Goal: Task Accomplishment & Management: Manage account settings

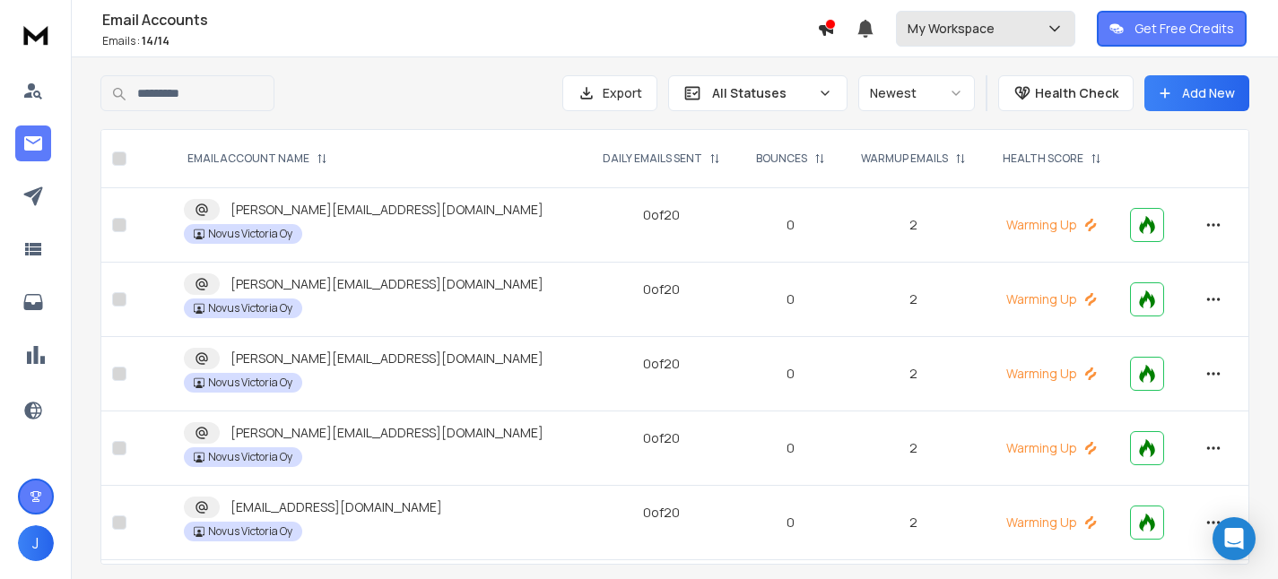
click at [1004, 30] on div "My Workspace" at bounding box center [986, 29] width 156 height 18
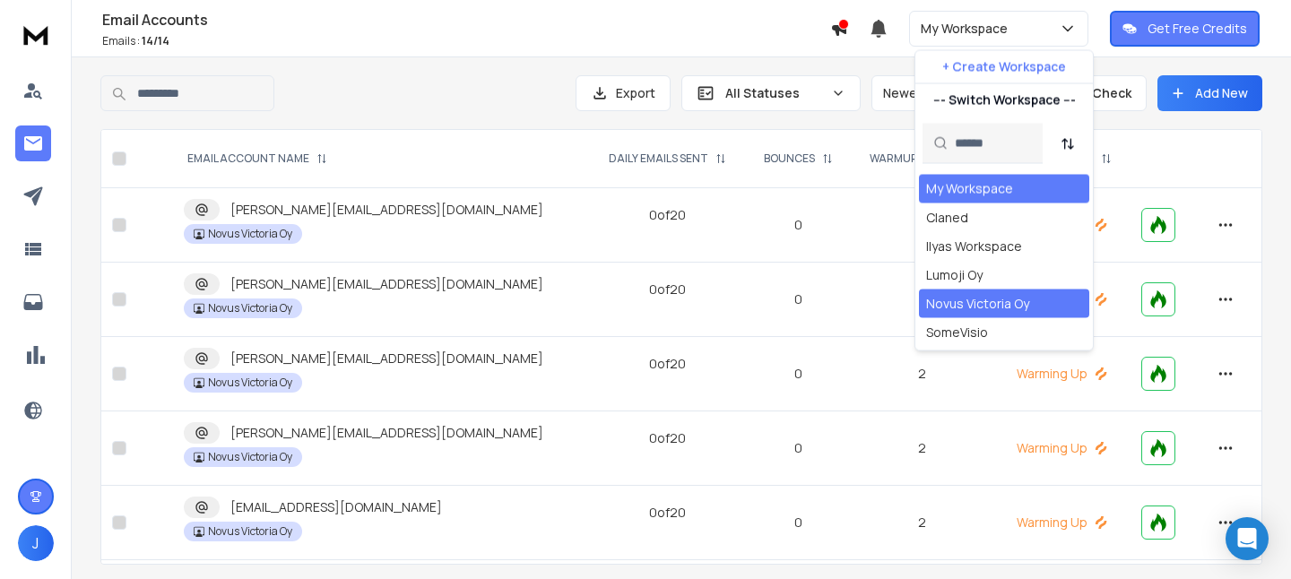
click at [1003, 298] on div "Novus Victoria Oy" at bounding box center [977, 304] width 103 height 18
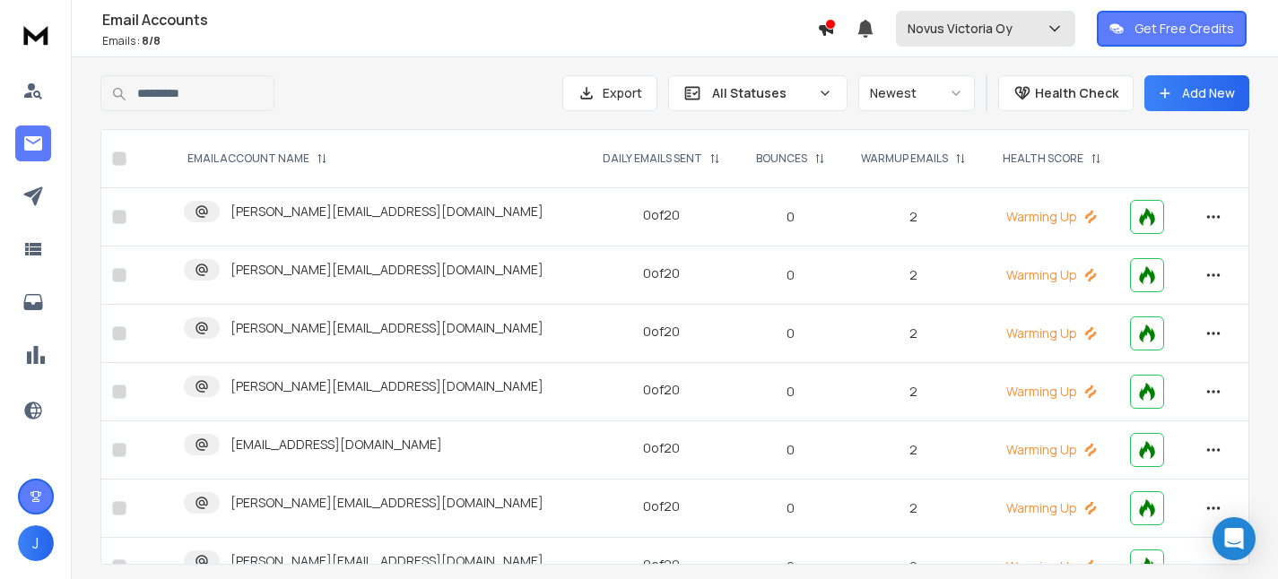
click at [916, 26] on p "Novus Victoria Oy" at bounding box center [964, 29] width 112 height 18
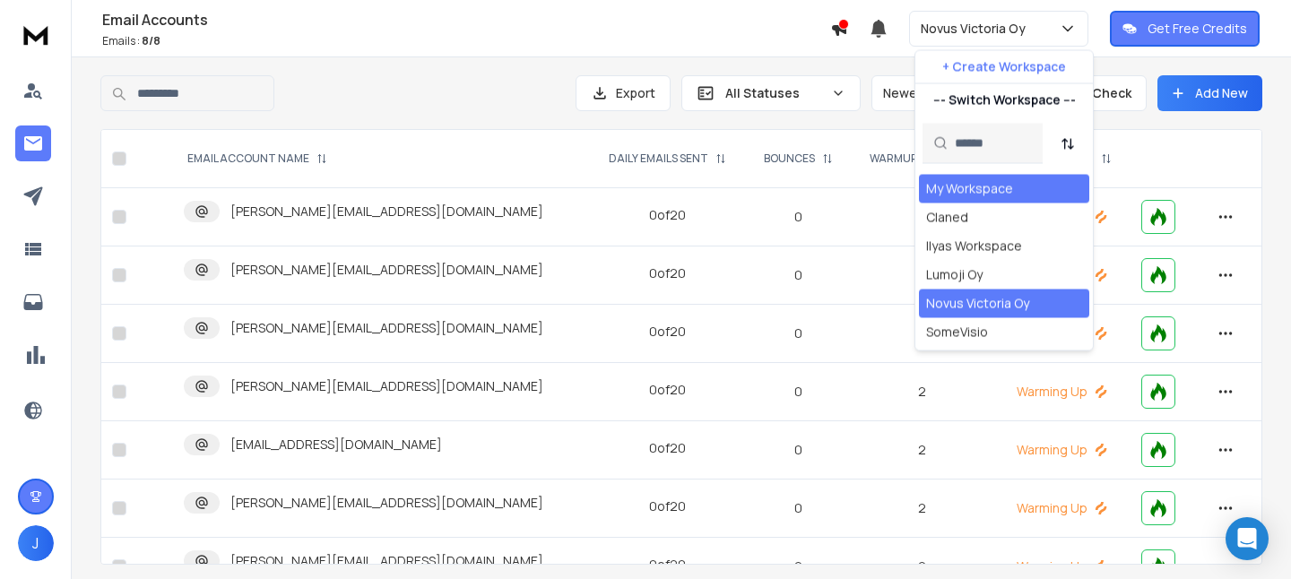
click at [948, 183] on div "My Workspace" at bounding box center [969, 189] width 87 height 18
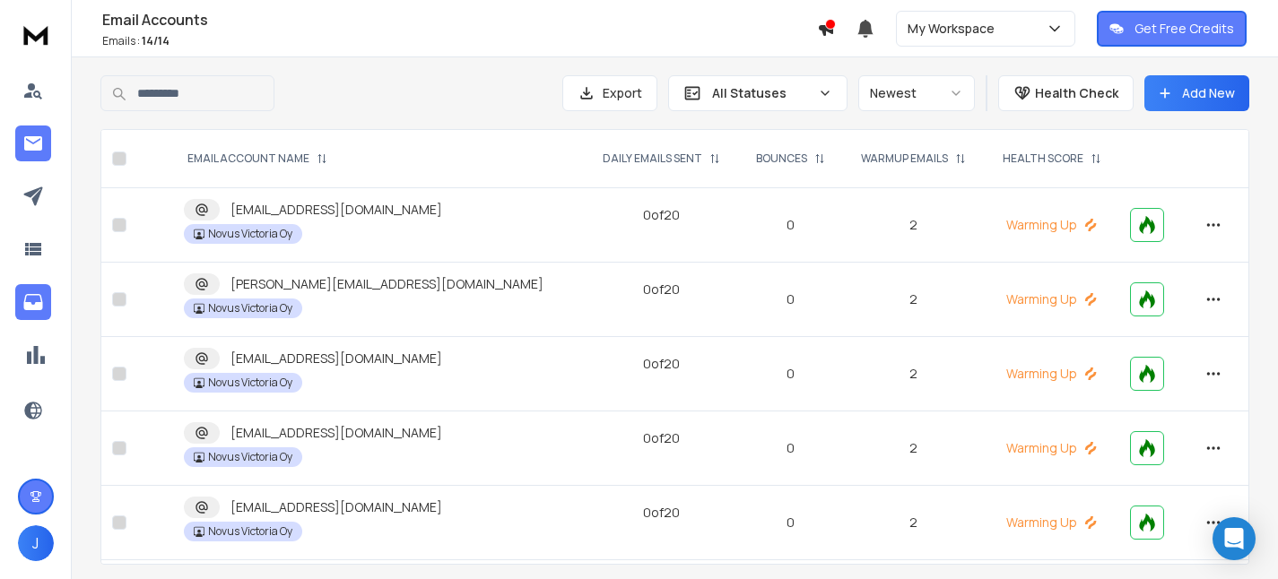
click at [25, 293] on icon at bounding box center [33, 302] width 22 height 22
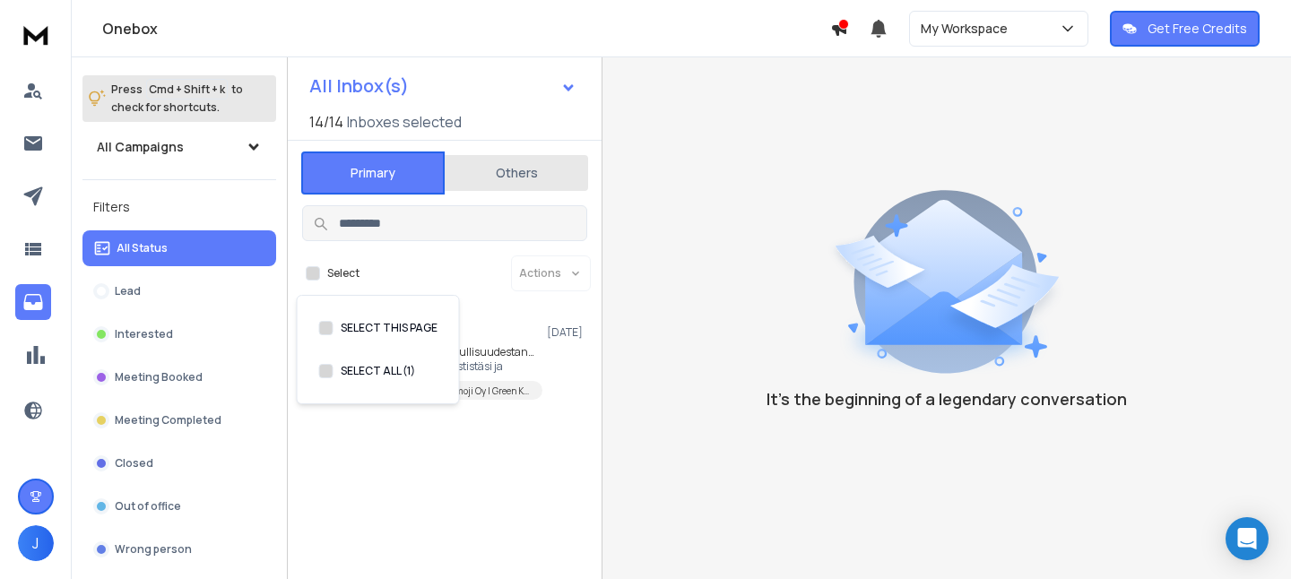
click at [399, 344] on div "SELECT THIS PAGE" at bounding box center [378, 328] width 118 height 36
click at [517, 367] on p "[PERSON_NAME], kiitos viestistäsi ja" at bounding box center [431, 367] width 215 height 14
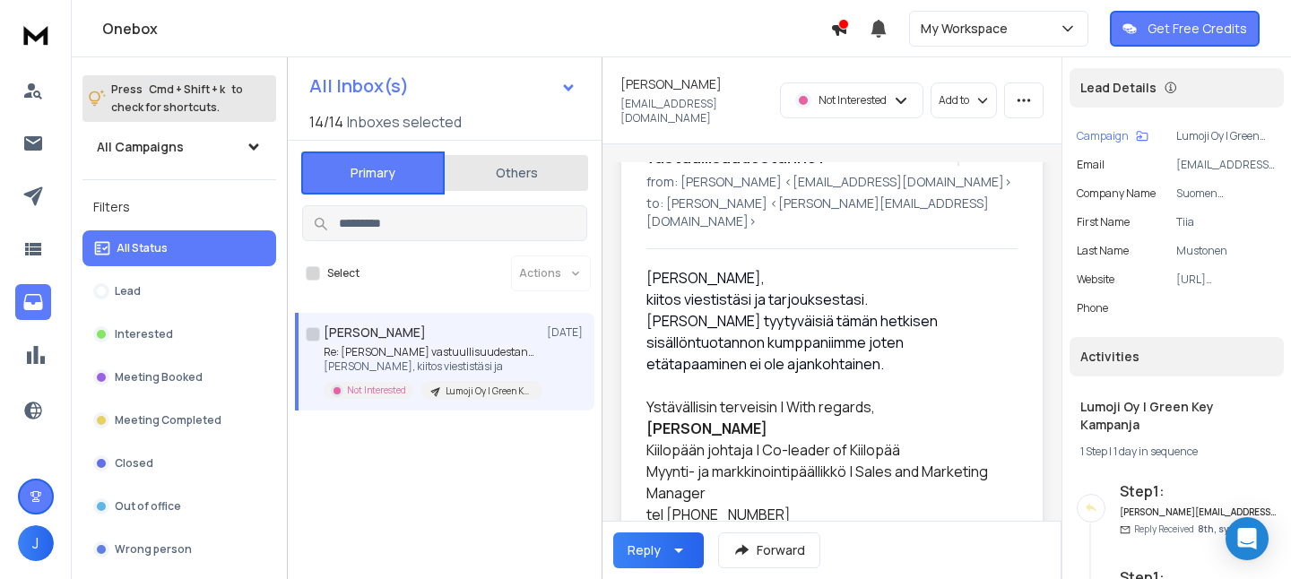
scroll to position [113, 0]
click at [803, 266] on div "[PERSON_NAME]," at bounding box center [825, 277] width 357 height 22
click at [803, 266] on div "Hei Hanna," at bounding box center [825, 277] width 357 height 22
click at [810, 266] on div "Hei Hanna," at bounding box center [825, 277] width 357 height 22
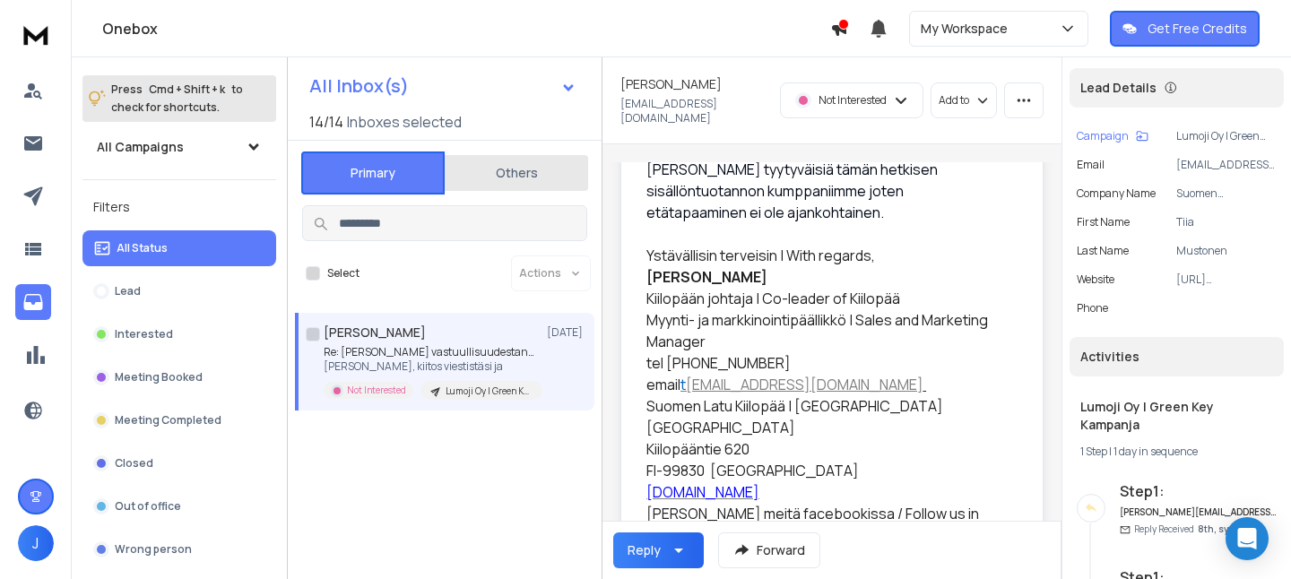
scroll to position [265, 0]
click at [752, 351] on p "tel +358 44 722 6306 email t iia.mustonen@suomenlatu.fi" at bounding box center [825, 372] width 357 height 43
click at [784, 286] on p "Kiilopään johtaja | Co-leader of Kiilopää" at bounding box center [825, 297] width 357 height 22
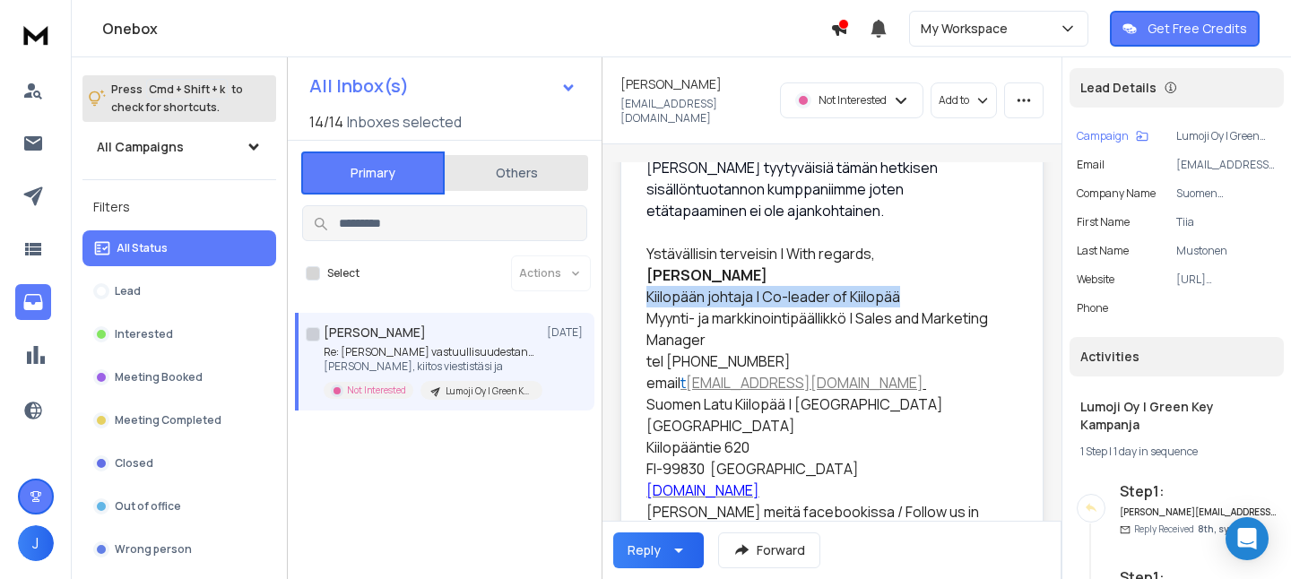
click at [800, 286] on p "Kiilopään johtaja | Co-leader of Kiilopää" at bounding box center [825, 297] width 357 height 22
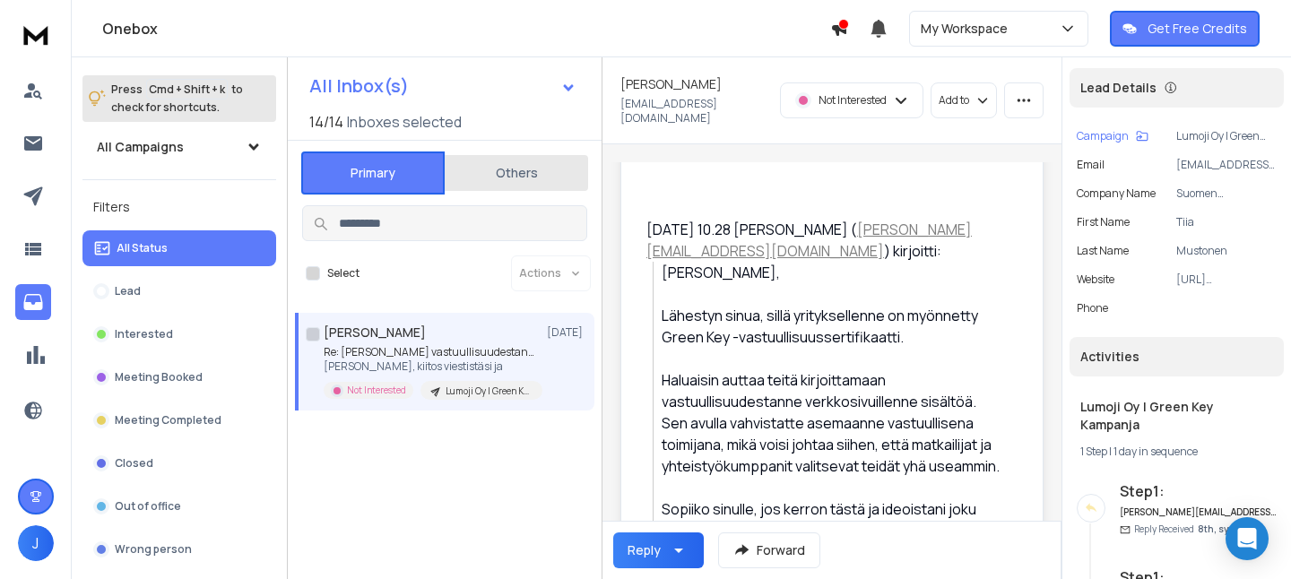
scroll to position [686, 0]
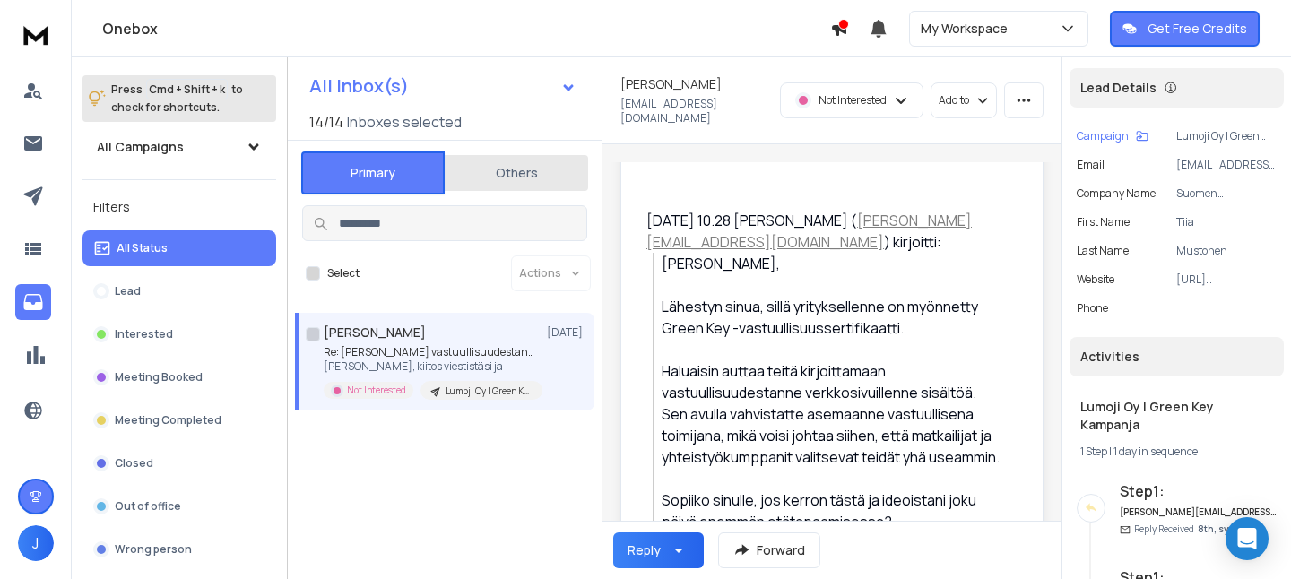
click at [782, 296] on div "Lähestyn sinua, sillä yrityksellenne on myönnetty Green Key -vastuullisuusserti…" at bounding box center [833, 317] width 342 height 43
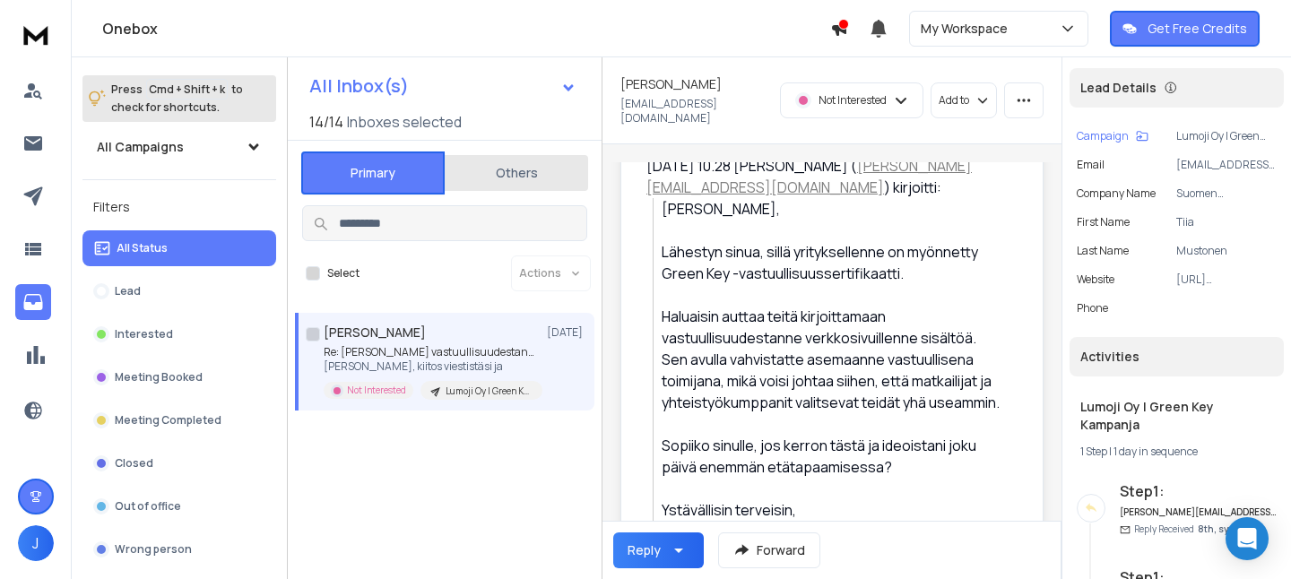
scroll to position [744, 0]
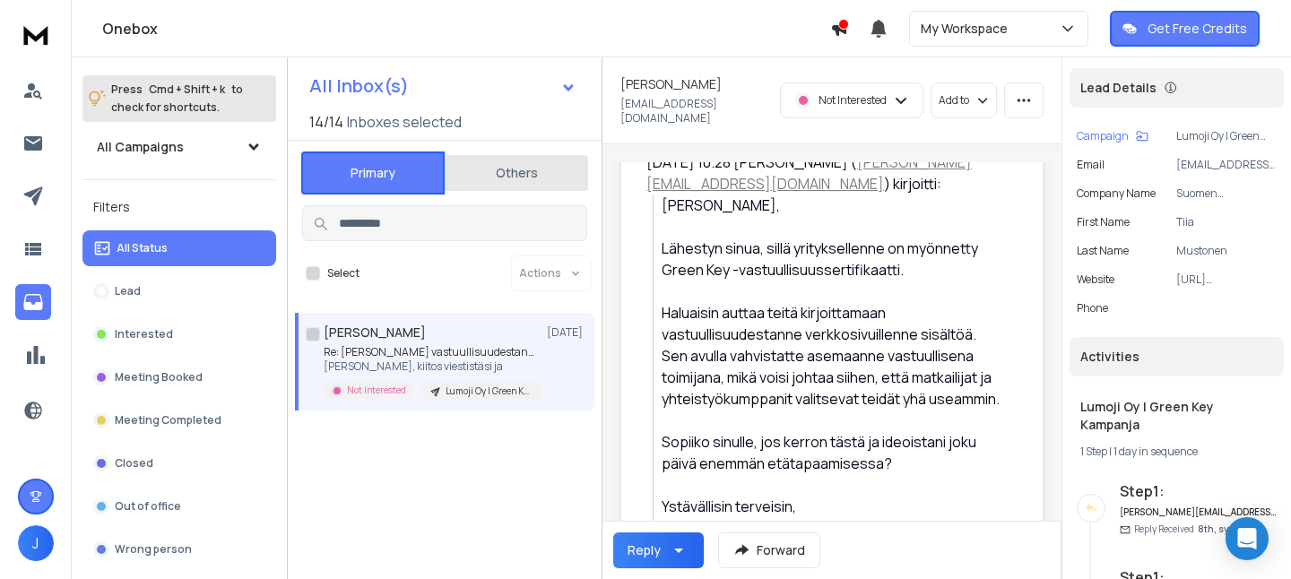
click at [787, 302] on div "Haluaisin auttaa teitä kirjoittamaan vastuullisuudestanne verkkosivuillenne sis…" at bounding box center [833, 356] width 342 height 108
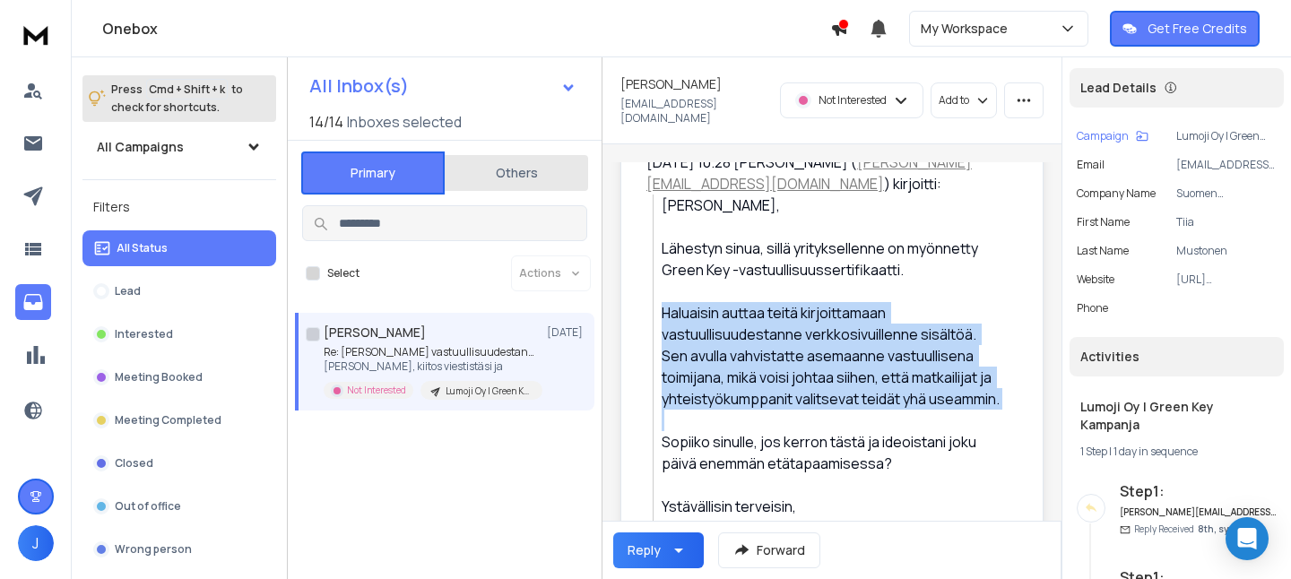
click at [787, 302] on div "Haluaisin auttaa teitä kirjoittamaan vastuullisuudestanne verkkosivuillenne sis…" at bounding box center [833, 356] width 342 height 108
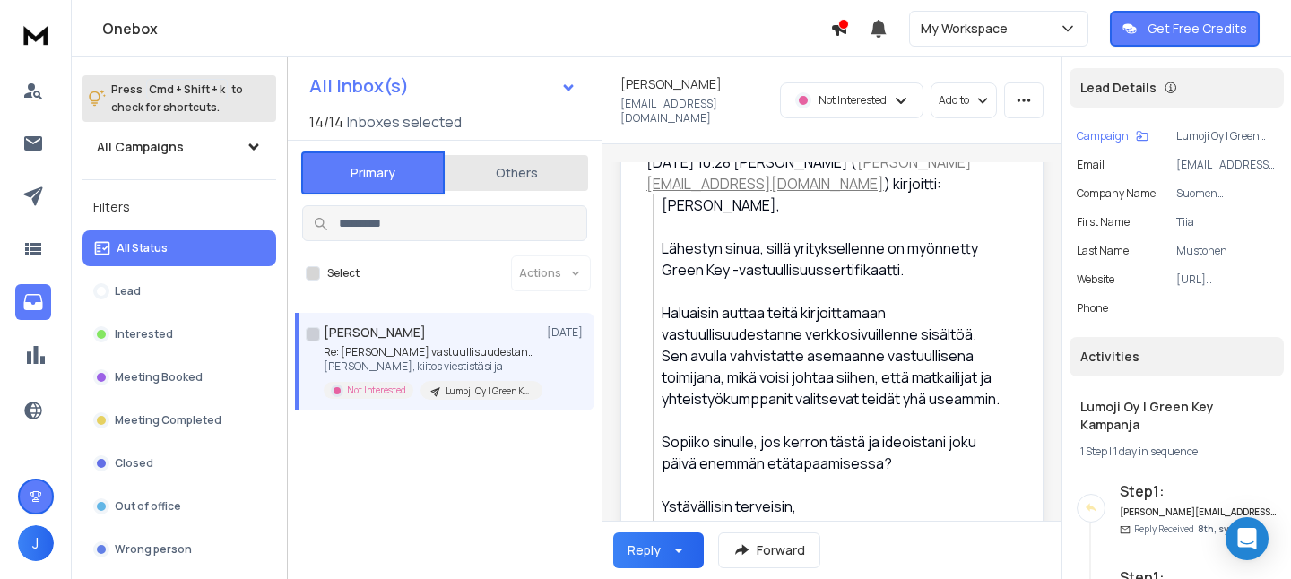
click at [826, 302] on div "Haluaisin auttaa teitä kirjoittamaan vastuullisuudestanne verkkosivuillenne sis…" at bounding box center [833, 356] width 342 height 108
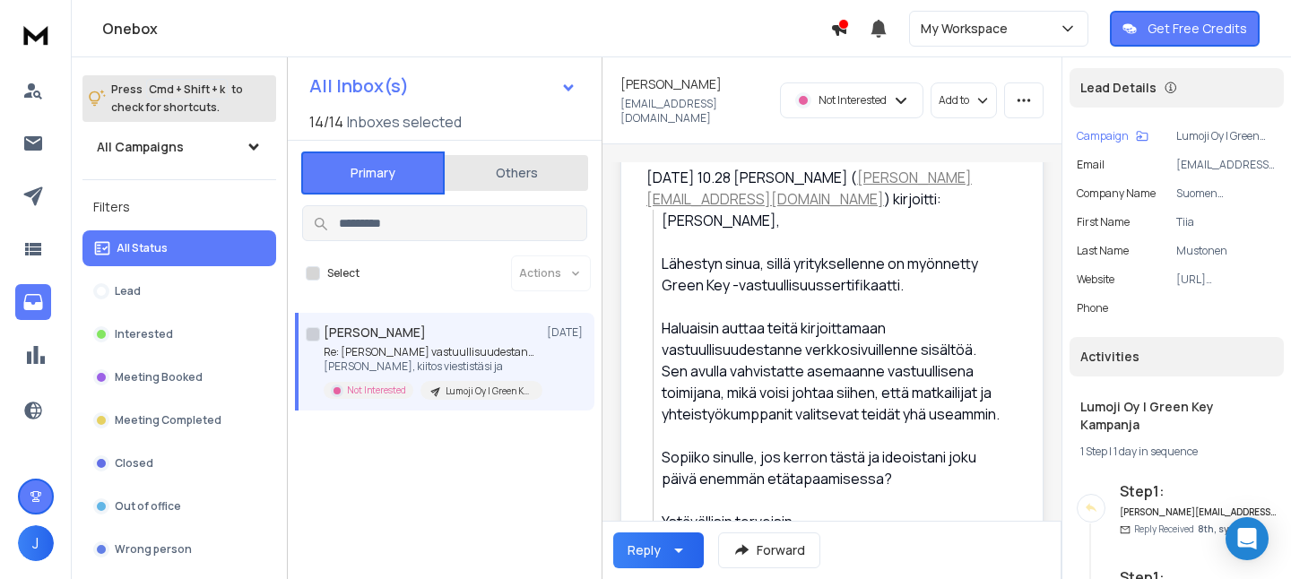
scroll to position [899, 0]
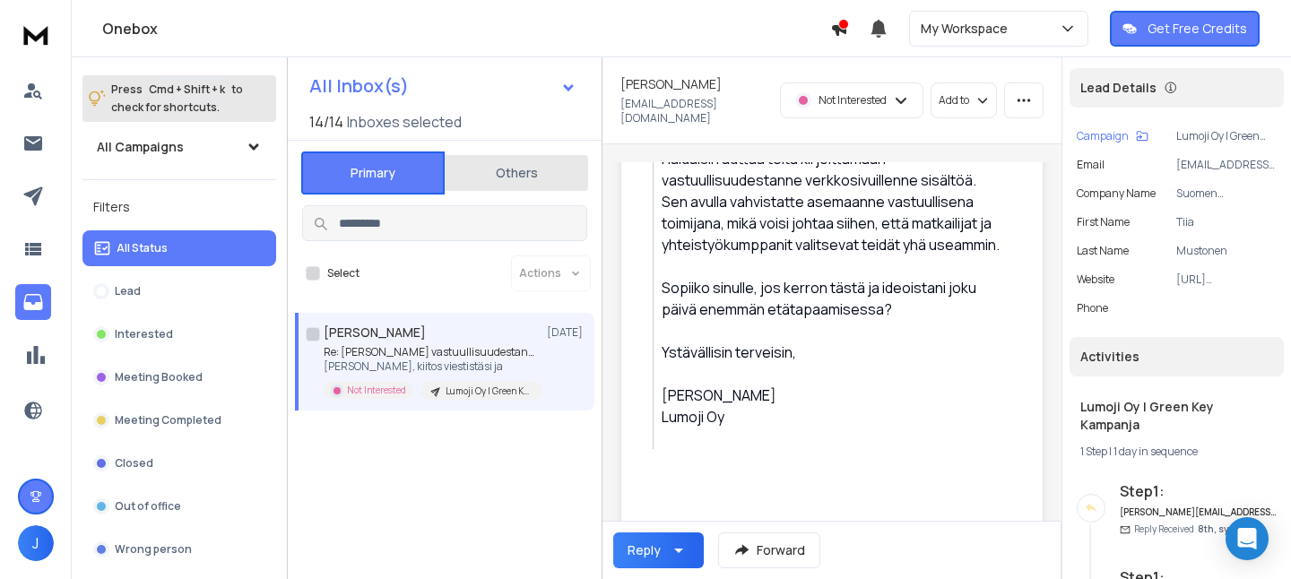
click at [855, 547] on div "View all 1 reply" at bounding box center [832, 561] width 132 height 29
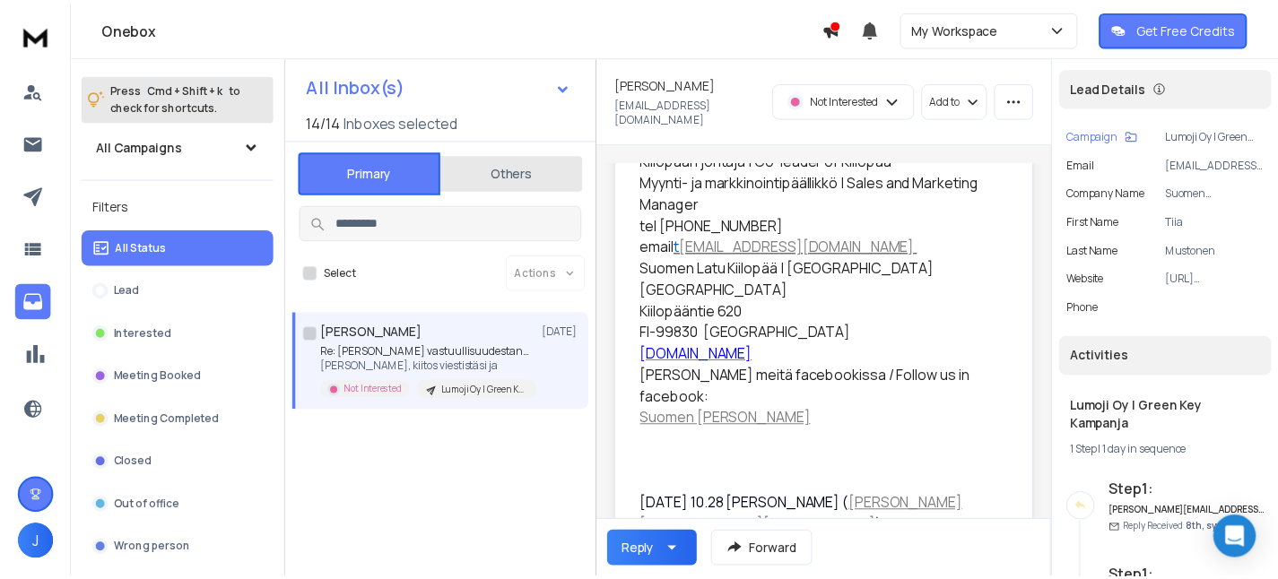
scroll to position [0, 0]
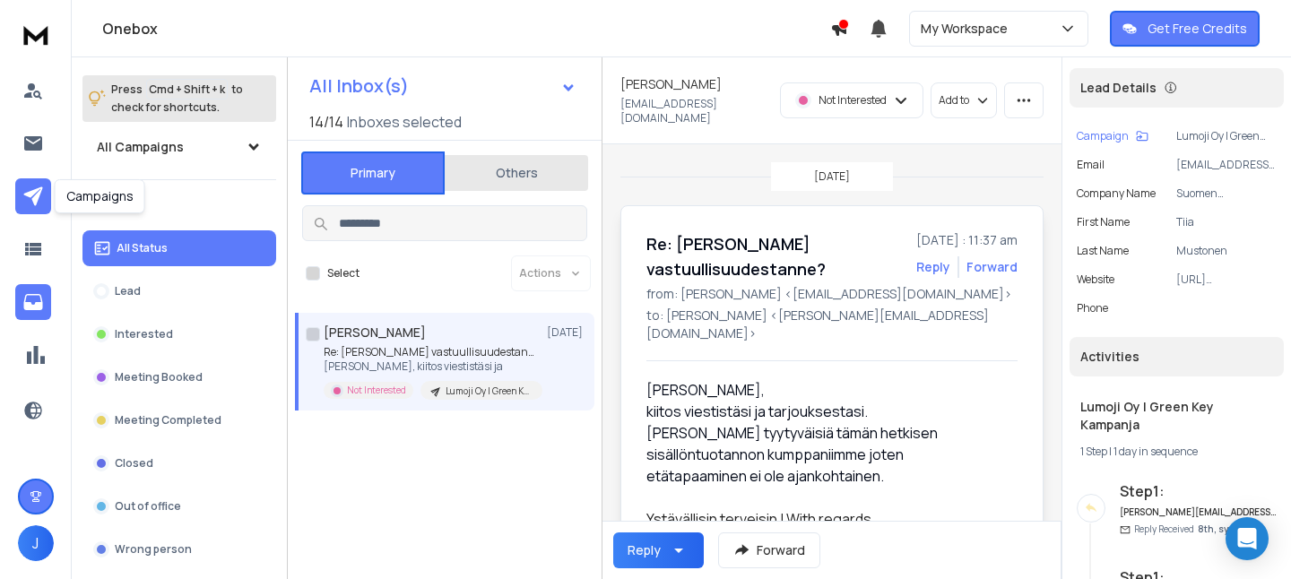
click at [37, 209] on link at bounding box center [33, 196] width 36 height 36
